Goal: Task Accomplishment & Management: Manage account settings

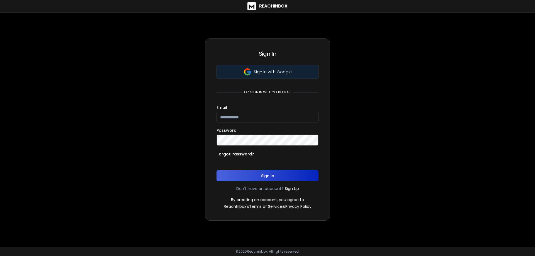
click at [279, 69] on button "Sign in with Google" at bounding box center [267, 72] width 102 height 14
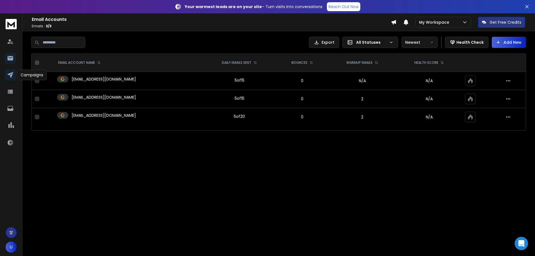
click at [14, 72] on link at bounding box center [10, 74] width 11 height 11
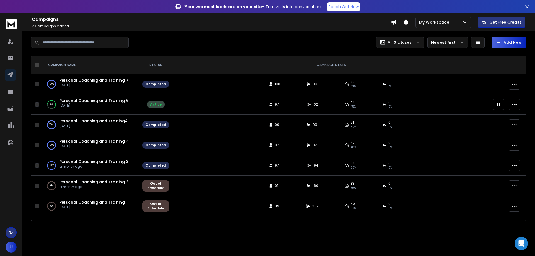
click at [85, 83] on span "Personal Coaching and Training 7" at bounding box center [93, 80] width 69 height 6
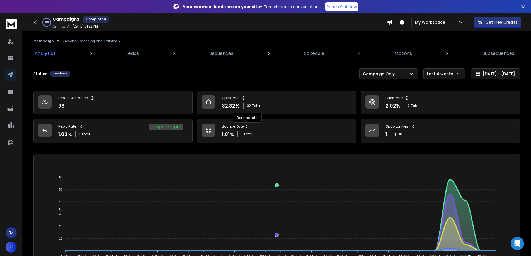
click at [248, 125] on icon at bounding box center [247, 126] width 3 height 3
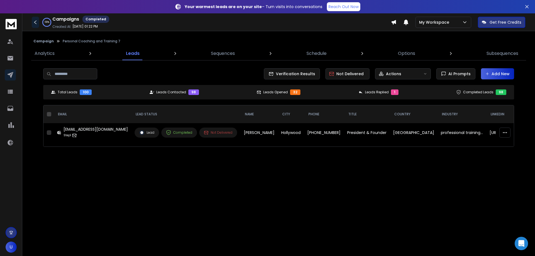
click at [35, 21] on icon at bounding box center [35, 22] width 5 height 5
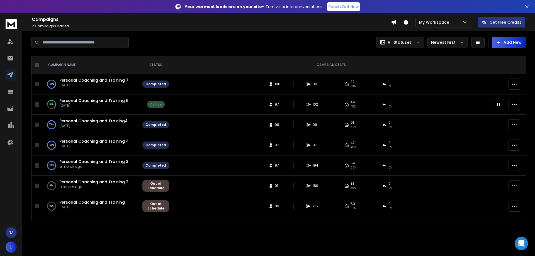
click at [107, 80] on span "Personal Coaching and Training 7" at bounding box center [93, 80] width 69 height 6
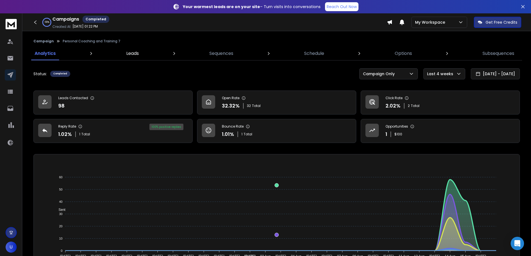
click at [133, 57] on link "Leads" at bounding box center [132, 53] width 19 height 13
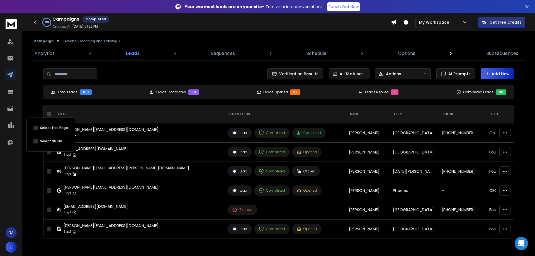
click at [49, 116] on button "Select this Page" at bounding box center [49, 114] width 4 height 4
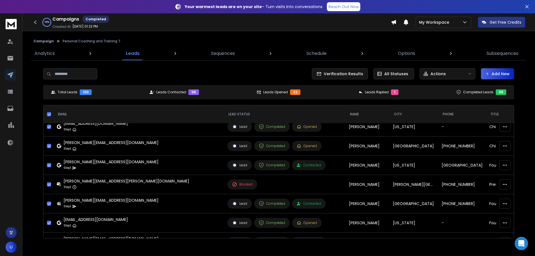
scroll to position [195, 0]
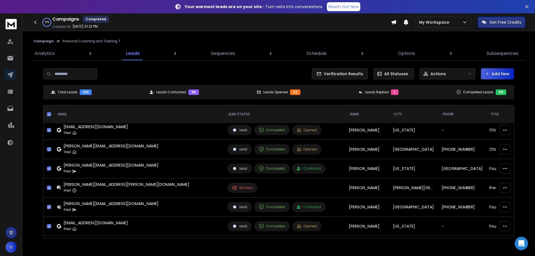
click at [50, 187] on button "button" at bounding box center [49, 187] width 4 height 4
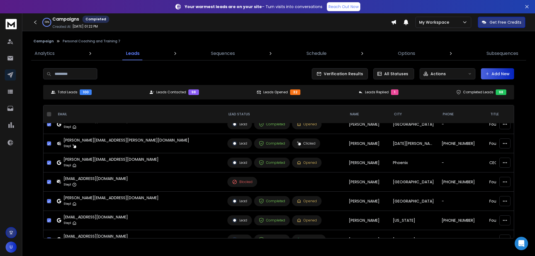
click at [49, 183] on button "button" at bounding box center [49, 182] width 4 height 4
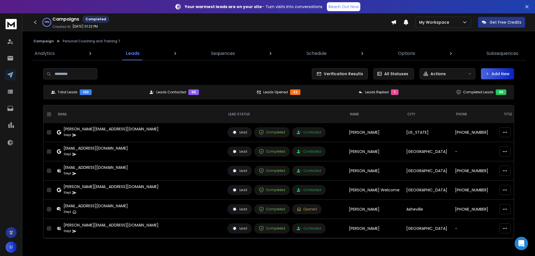
scroll to position [1133, 0]
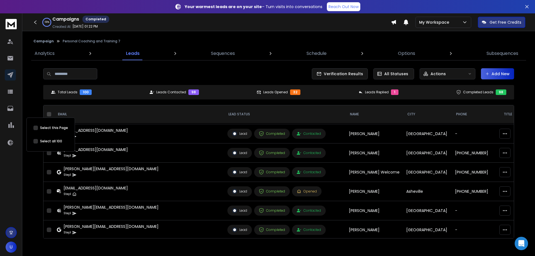
click at [49, 114] on button "Select this Page" at bounding box center [49, 114] width 4 height 4
click at [37, 142] on button "Select this Page" at bounding box center [35, 141] width 4 height 4
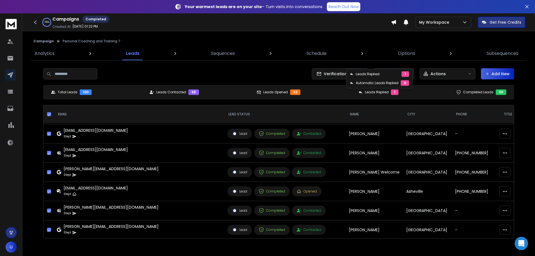
click at [385, 92] on p "Leads Replied" at bounding box center [377, 92] width 24 height 4
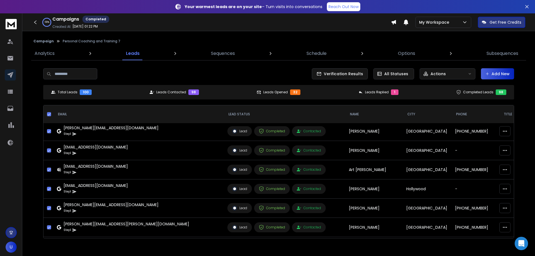
scroll to position [799, 0]
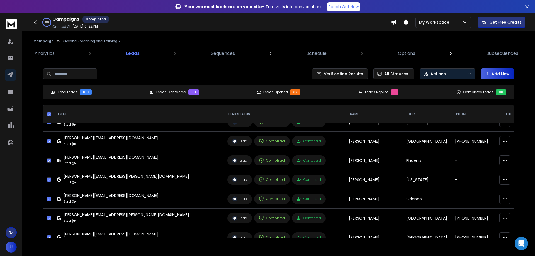
click at [448, 74] on div "Actions" at bounding box center [444, 74] width 42 height 6
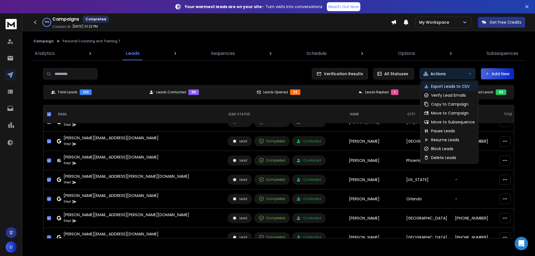
click at [448, 74] on div "Actions" at bounding box center [444, 74] width 42 height 6
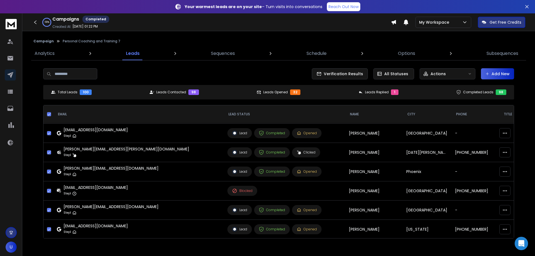
scroll to position [0, 0]
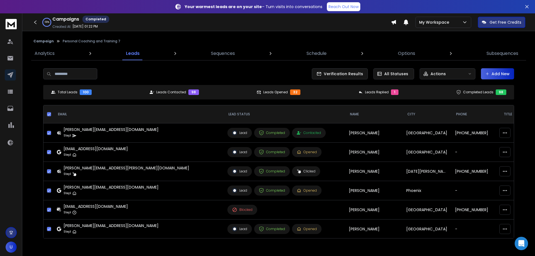
click at [72, 75] on input at bounding box center [70, 73] width 54 height 11
type input "*******"
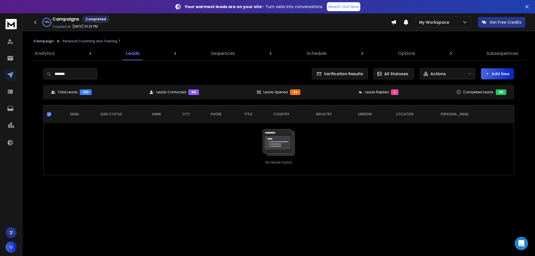
click at [84, 73] on input "*******" at bounding box center [70, 73] width 54 height 11
type input "*"
click at [36, 94] on div "Verification Results All Statuses Actions Add New Total Leads 100 Leads Contact…" at bounding box center [278, 118] width 490 height 101
drag, startPoint x: 36, startPoint y: 94, endPoint x: 47, endPoint y: 94, distance: 11.1
click at [36, 94] on div "Verification Results All Statuses Actions Add New Total Leads 100 Leads Contact…" at bounding box center [278, 118] width 490 height 101
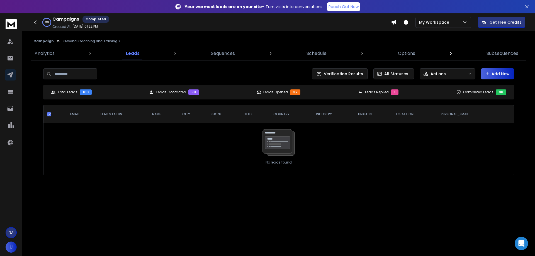
click at [288, 90] on div "Leads Opened 32" at bounding box center [278, 92] width 44 height 6
click at [74, 76] on input at bounding box center [70, 73] width 54 height 11
click at [57, 57] on link "Analytics" at bounding box center [44, 53] width 27 height 13
click at [54, 56] on p "Analytics" at bounding box center [45, 53] width 20 height 7
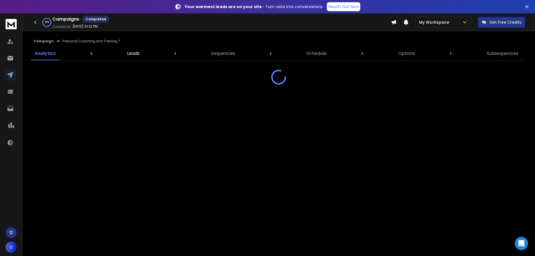
click at [136, 54] on p "Leads" at bounding box center [133, 53] width 13 height 7
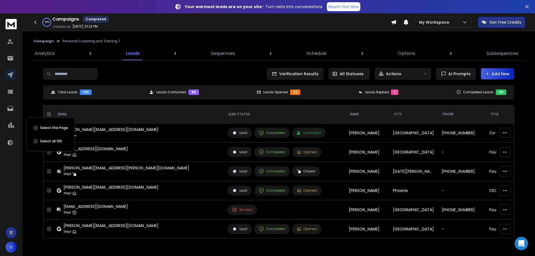
click at [48, 114] on button "Select this Page" at bounding box center [49, 114] width 4 height 4
click at [36, 141] on button "Select this Page" at bounding box center [35, 141] width 4 height 4
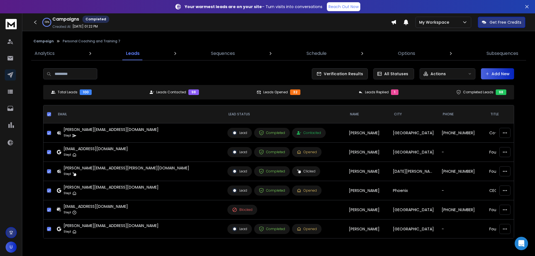
scroll to position [28, 0]
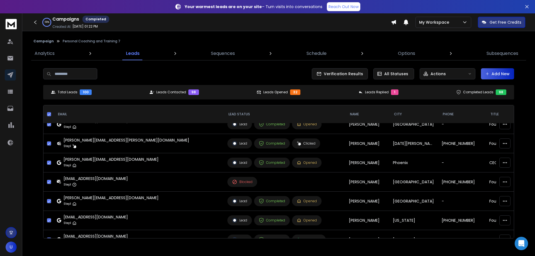
drag, startPoint x: 50, startPoint y: 182, endPoint x: 58, endPoint y: 181, distance: 7.3
click at [50, 182] on button "button" at bounding box center [49, 182] width 4 height 4
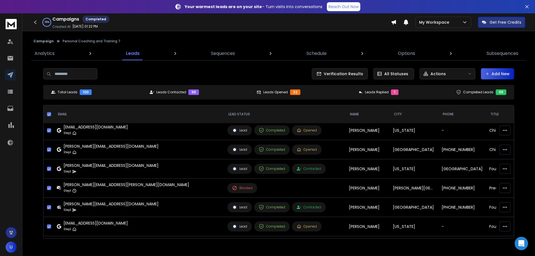
scroll to position [195, 0]
click at [49, 189] on button "button" at bounding box center [49, 187] width 4 height 4
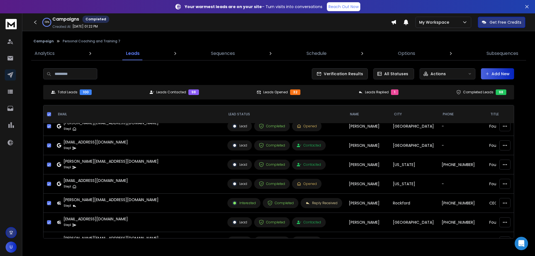
scroll to position [473, 0]
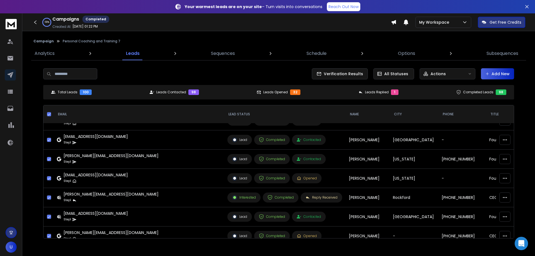
click at [51, 197] on button "button" at bounding box center [49, 197] width 4 height 4
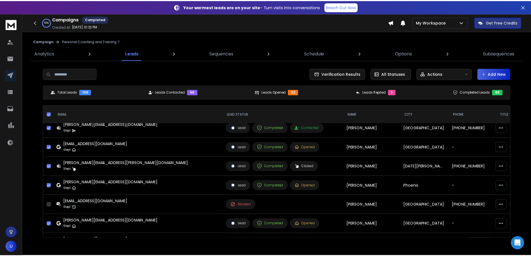
scroll to position [0, 0]
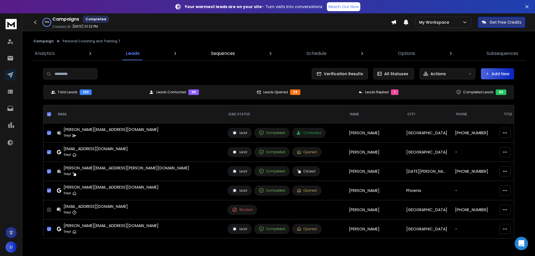
click at [220, 52] on p "Sequences" at bounding box center [223, 53] width 24 height 7
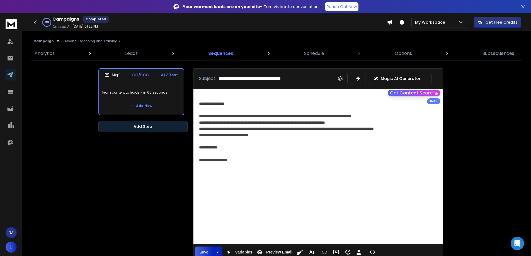
click at [152, 128] on button "Add Step" at bounding box center [142, 126] width 89 height 11
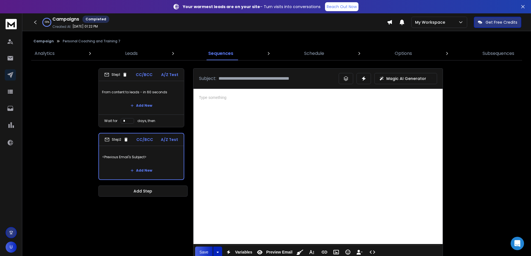
click at [160, 95] on p "From content to leads - in 60 seconds" at bounding box center [141, 92] width 79 height 16
type input "**********"
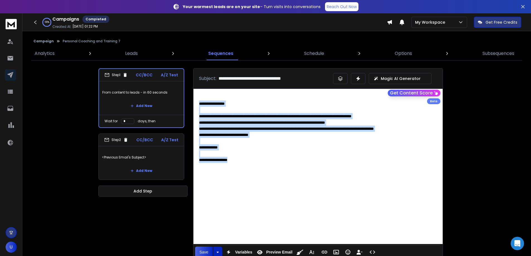
drag, startPoint x: 200, startPoint y: 103, endPoint x: 239, endPoint y: 136, distance: 51.4
click at [251, 169] on div "**********" at bounding box center [317, 165] width 249 height 153
copy div "**********"
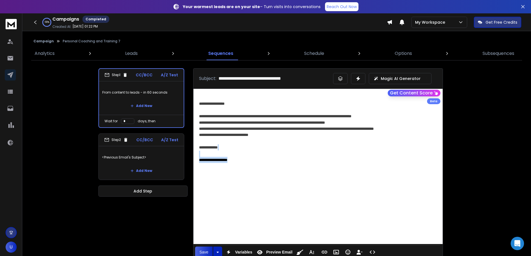
drag, startPoint x: 252, startPoint y: 167, endPoint x: 224, endPoint y: 151, distance: 32.0
click at [224, 151] on div "**********" at bounding box center [317, 165] width 249 height 153
click at [150, 156] on p "<Previous Email's Subject>" at bounding box center [141, 158] width 79 height 16
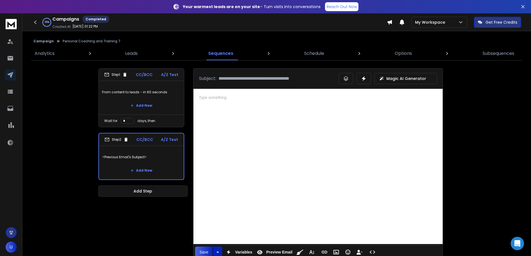
click at [231, 101] on div at bounding box center [318, 97] width 238 height 6
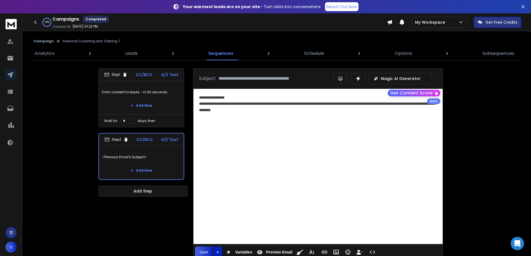
click at [237, 96] on div "**********" at bounding box center [318, 103] width 238 height 19
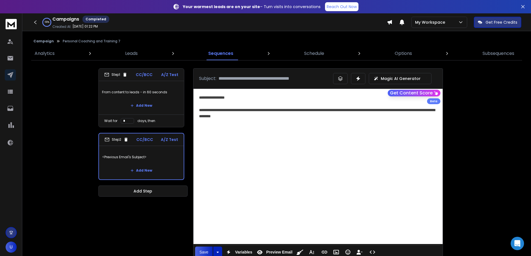
click at [269, 121] on div "**********" at bounding box center [317, 165] width 249 height 153
click at [233, 144] on p "**********" at bounding box center [318, 144] width 238 height 13
click at [198, 135] on div "**********" at bounding box center [317, 165] width 249 height 153
click at [236, 137] on p "**********" at bounding box center [318, 138] width 238 height 13
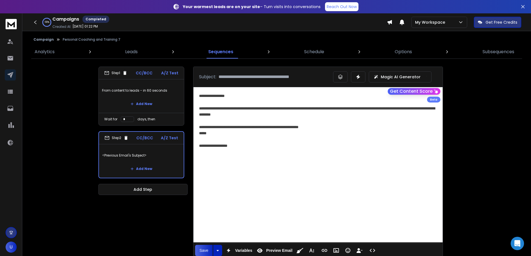
scroll to position [12, 0]
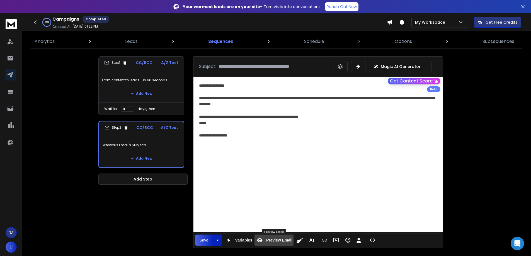
click at [279, 245] on button "Preview Email Preview Email" at bounding box center [273, 239] width 39 height 11
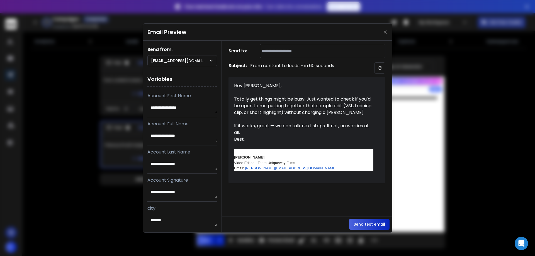
click at [387, 33] on icon at bounding box center [385, 32] width 4 height 4
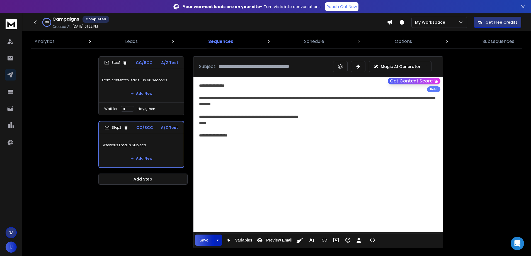
click at [231, 118] on div "**********" at bounding box center [318, 100] width 238 height 37
click at [318, 118] on div "**********" at bounding box center [318, 100] width 238 height 37
click at [237, 141] on p "**********" at bounding box center [318, 135] width 238 height 19
click at [270, 242] on span "Preview Email" at bounding box center [279, 240] width 28 height 5
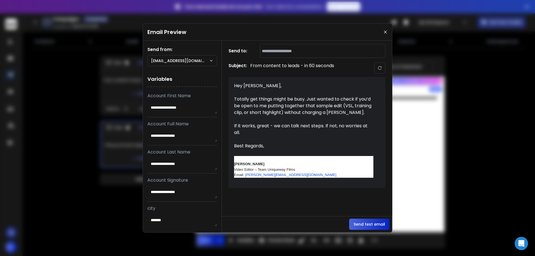
click at [384, 31] on icon at bounding box center [385, 32] width 4 height 4
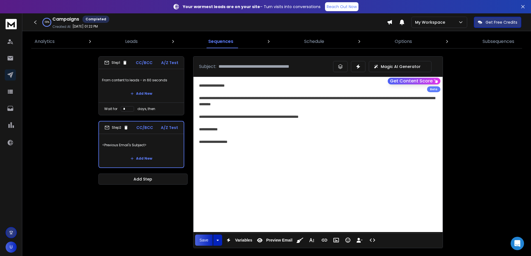
click at [234, 67] on input at bounding box center [272, 66] width 109 height 7
paste input "**********"
type input "**********"
click at [245, 150] on div "**********" at bounding box center [317, 153] width 249 height 153
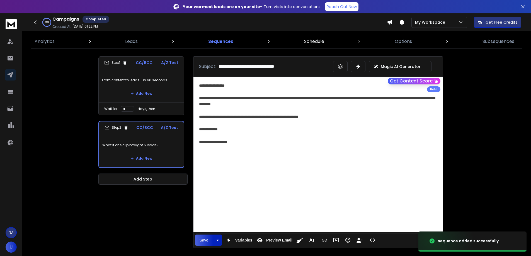
click at [310, 40] on p "Schedule" at bounding box center [314, 41] width 20 height 7
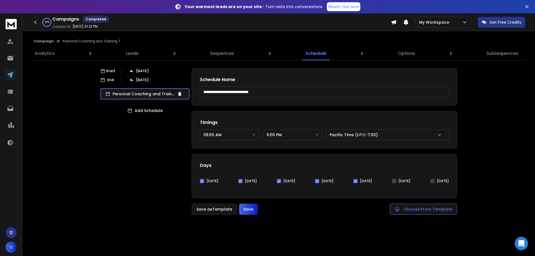
click at [148, 72] on p "Fri Aug 15 2025" at bounding box center [142, 71] width 13 height 4
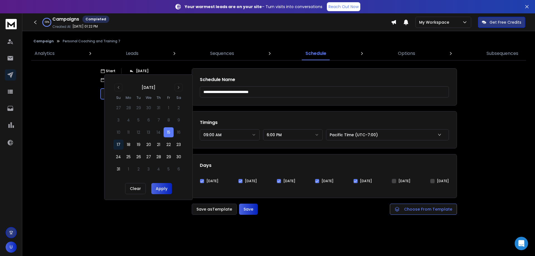
click at [121, 145] on button "17" at bounding box center [118, 145] width 10 height 10
click at [166, 187] on button "Apply" at bounding box center [161, 188] width 21 height 11
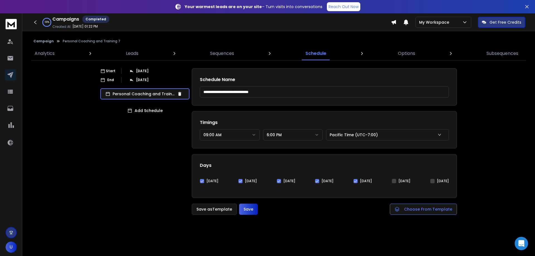
click at [148, 82] on p "Sun Aug 17 2025" at bounding box center [142, 80] width 13 height 4
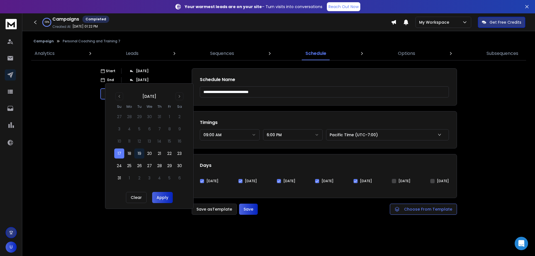
click at [137, 154] on button "19" at bounding box center [139, 153] width 10 height 10
click at [164, 197] on button "Apply" at bounding box center [162, 197] width 21 height 11
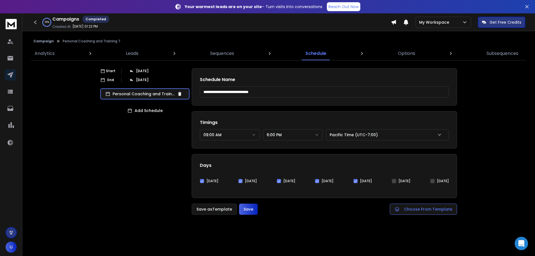
click at [393, 182] on button "Saturday" at bounding box center [394, 181] width 4 height 4
click at [432, 181] on button "Sunday" at bounding box center [432, 181] width 4 height 4
click at [247, 210] on button "Save" at bounding box center [248, 209] width 19 height 11
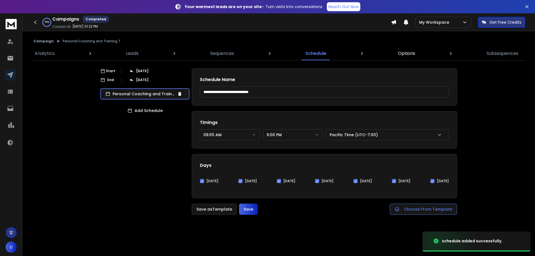
click at [404, 51] on p "Options" at bounding box center [406, 53] width 17 height 7
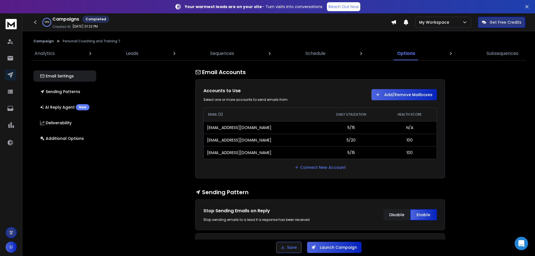
click at [380, 95] on button "Add/Remove Mailboxes" at bounding box center [403, 94] width 65 height 11
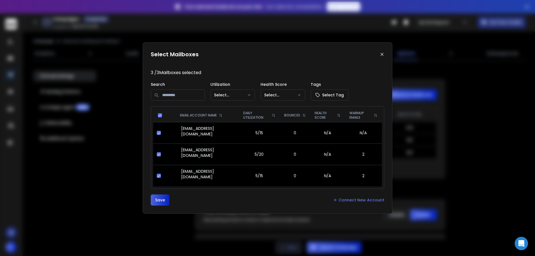
click at [164, 194] on button "Save" at bounding box center [160, 199] width 19 height 11
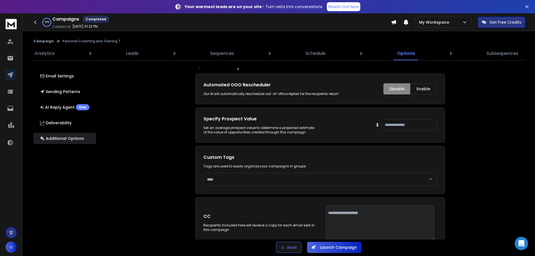
scroll to position [1017, 0]
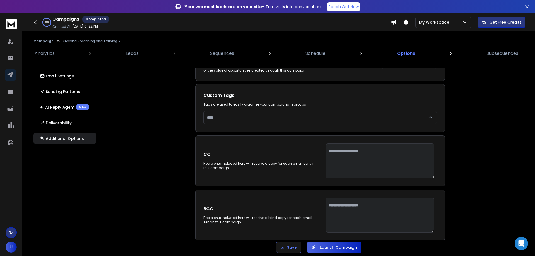
click at [343, 246] on button "Launch Campaign" at bounding box center [334, 247] width 54 height 11
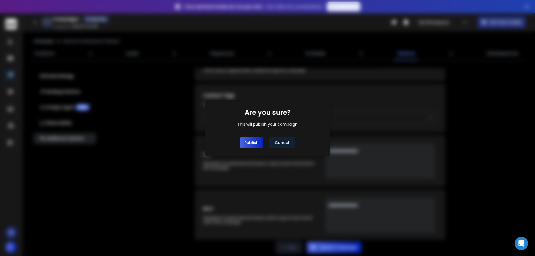
click at [258, 144] on button "Publish" at bounding box center [251, 142] width 23 height 11
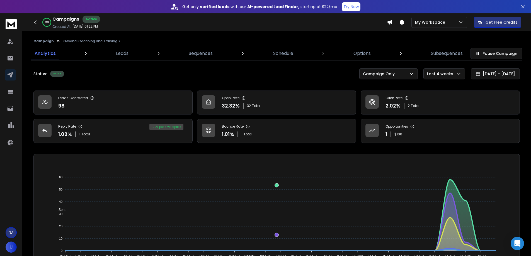
click at [11, 24] on img at bounding box center [11, 24] width 11 height 10
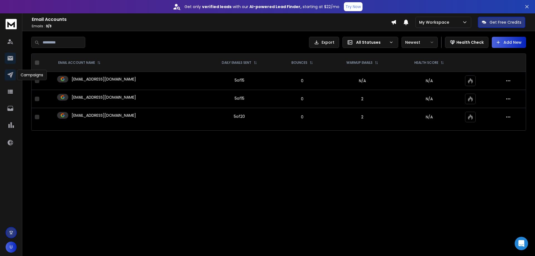
click at [13, 75] on icon at bounding box center [10, 75] width 7 height 7
